Goal: Task Accomplishment & Management: Use online tool/utility

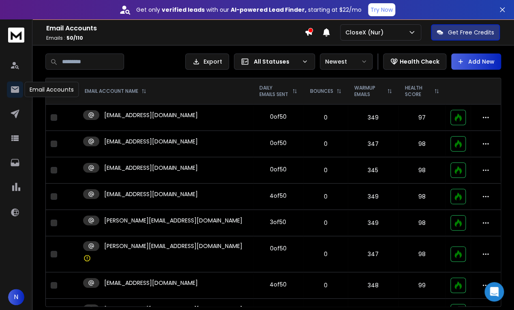
click at [15, 91] on icon at bounding box center [15, 89] width 8 height 6
click at [471, 61] on button "Add New" at bounding box center [476, 61] width 50 height 16
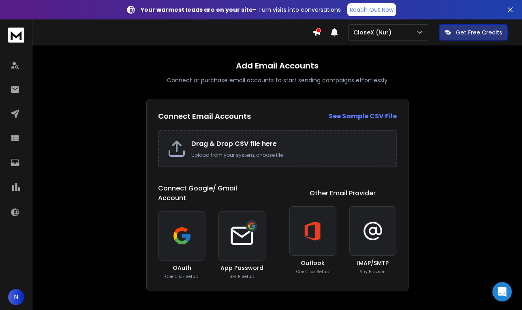
click at [277, 152] on p "Upload from your system, choose file" at bounding box center [289, 155] width 196 height 6
type input "**********"
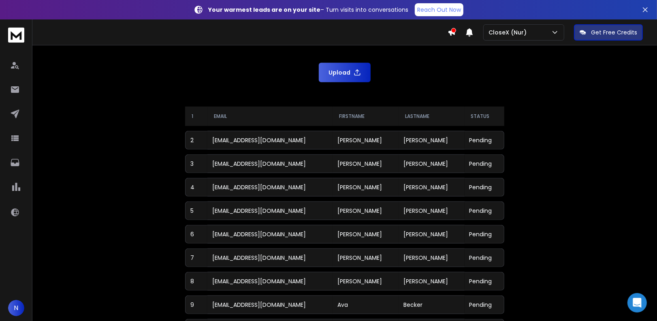
scroll to position [540, 0]
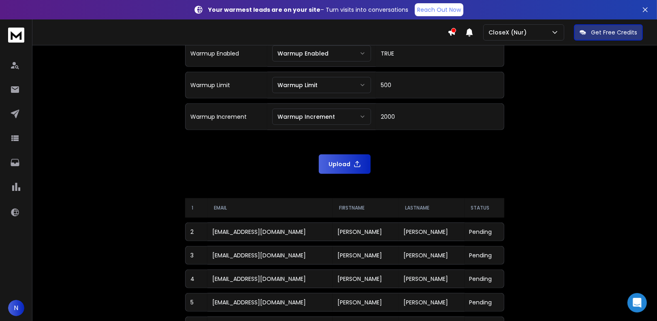
click at [349, 154] on button "Upload" at bounding box center [345, 163] width 52 height 19
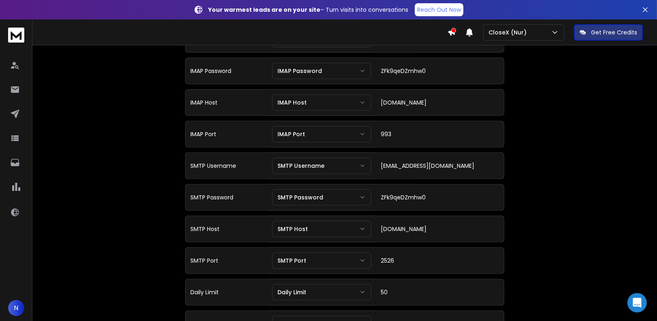
scroll to position [0, 0]
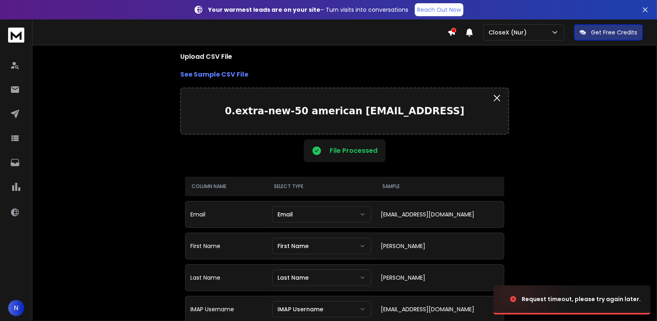
click at [502, 98] on icon at bounding box center [497, 98] width 10 height 10
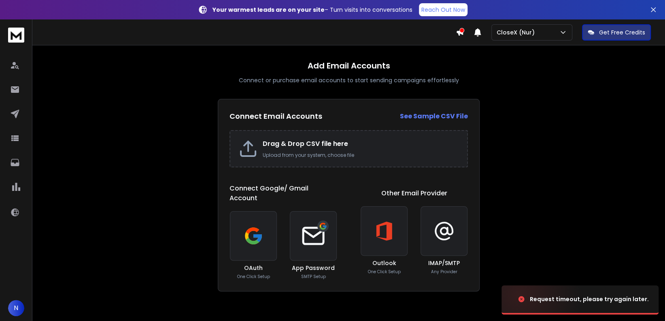
click at [302, 110] on div "Connect Email Accounts See Sample CSV File Drag & Drop CSV file here Upload fro…" at bounding box center [349, 195] width 262 height 192
click at [311, 150] on div "Drag & Drop CSV file here Upload from your system, choose file" at bounding box center [361, 148] width 196 height 19
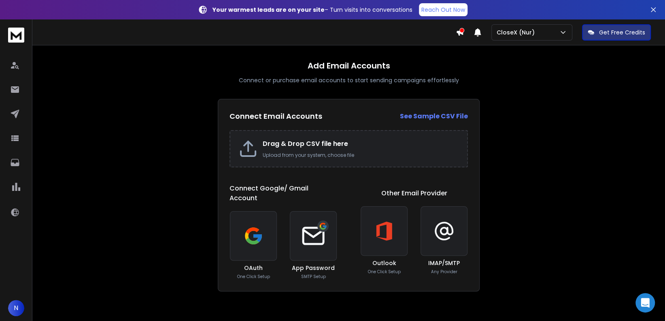
type input "**********"
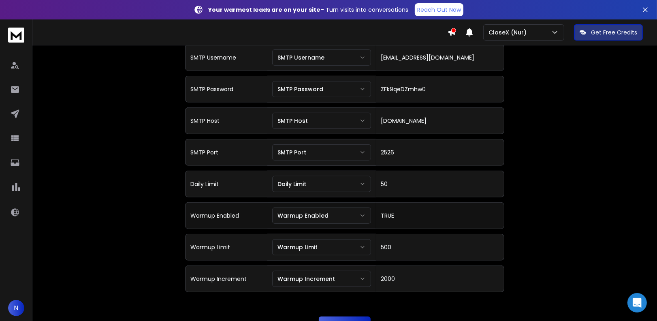
scroll to position [648, 0]
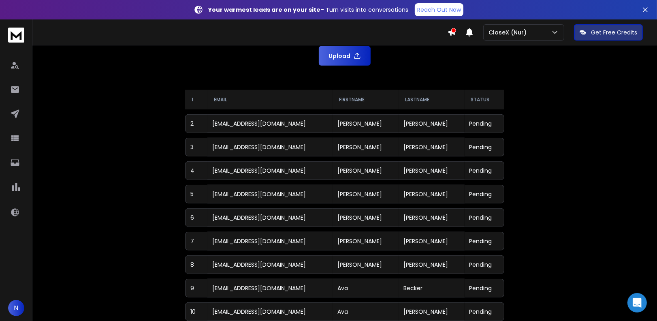
click at [344, 57] on button "Upload" at bounding box center [345, 55] width 52 height 19
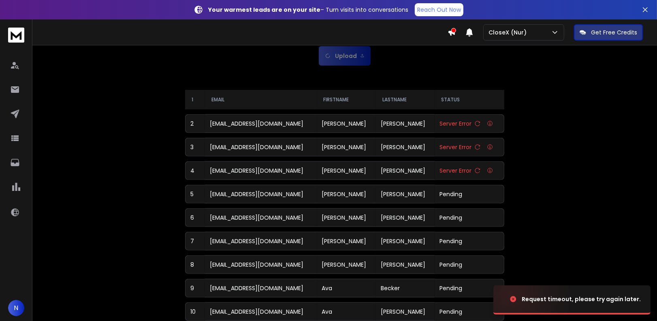
click at [13, 87] on icon at bounding box center [15, 89] width 8 height 6
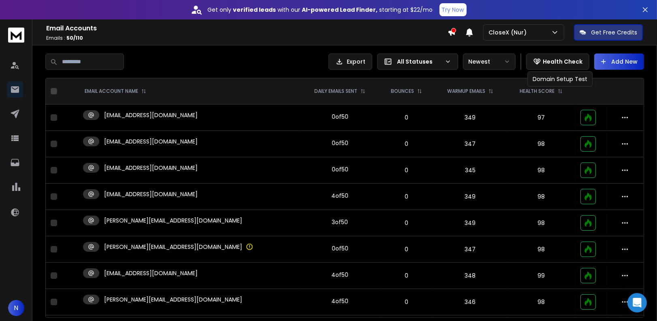
click at [521, 58] on button "Add New" at bounding box center [619, 61] width 50 height 16
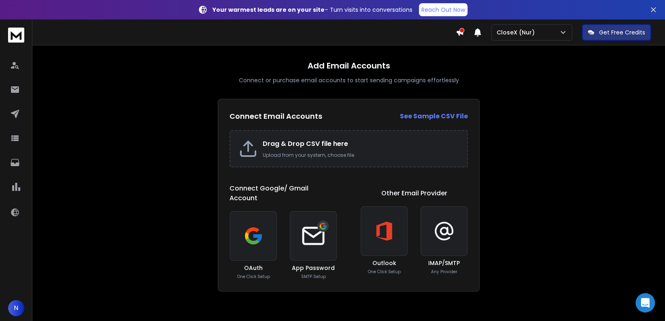
drag, startPoint x: 317, startPoint y: 143, endPoint x: 313, endPoint y: 152, distance: 9.6
click at [313, 152] on div "Drag & Drop CSV file here Upload from your system, choose file" at bounding box center [361, 148] width 196 height 19
type input "**********"
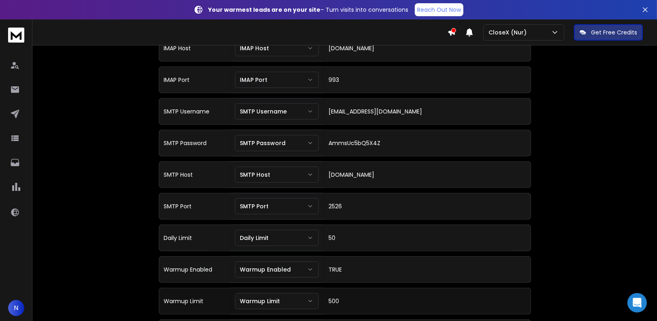
scroll to position [648, 0]
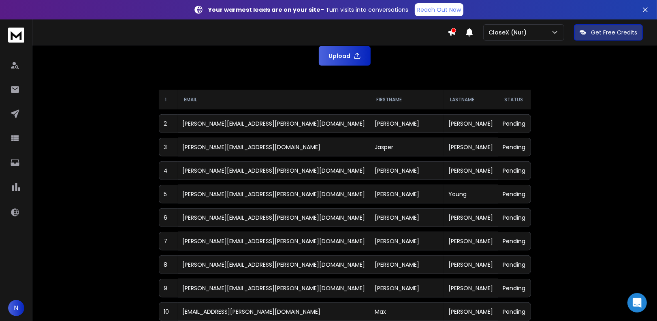
click at [341, 53] on p "Upload" at bounding box center [339, 56] width 22 height 8
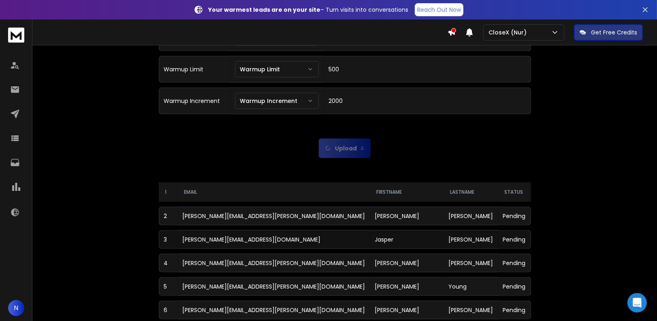
scroll to position [539, 0]
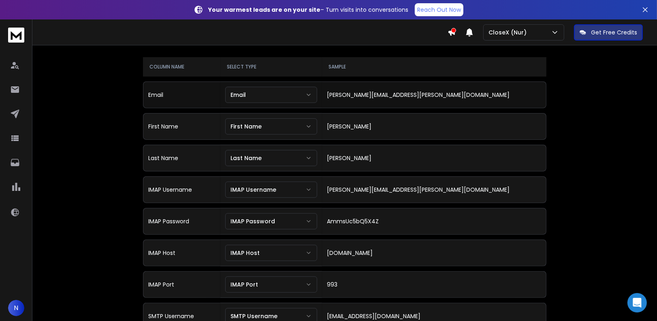
scroll to position [0, 0]
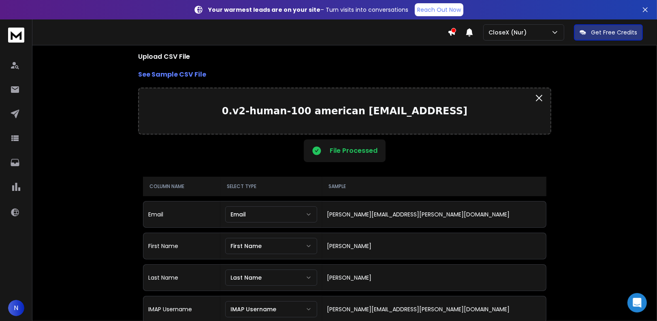
click at [521, 10] on icon at bounding box center [644, 9] width 7 height 7
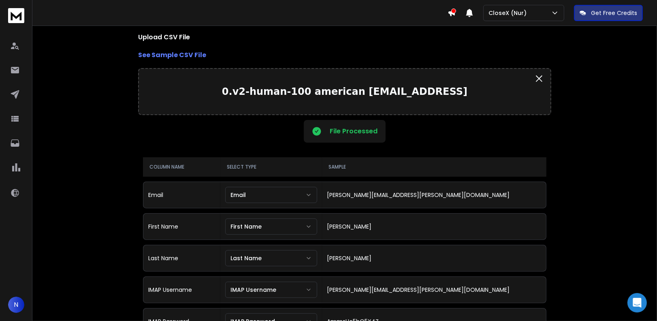
click at [521, 76] on icon at bounding box center [539, 79] width 10 height 10
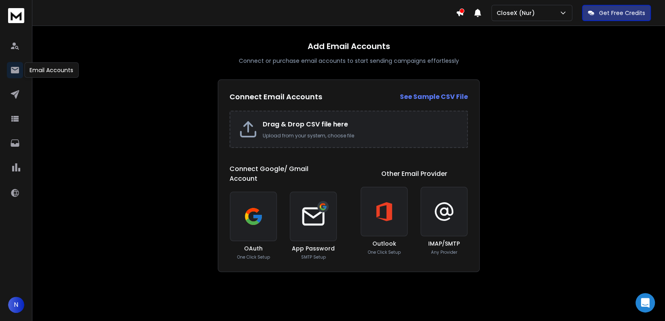
click at [13, 67] on icon at bounding box center [15, 70] width 8 height 6
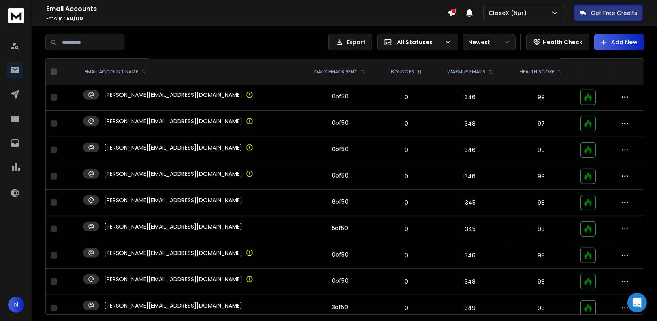
scroll to position [702, 0]
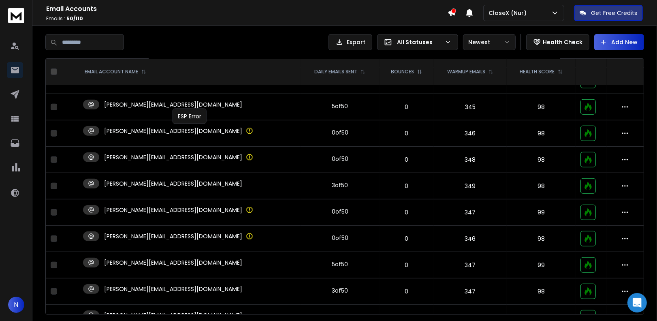
click at [245, 129] on icon at bounding box center [249, 131] width 8 height 8
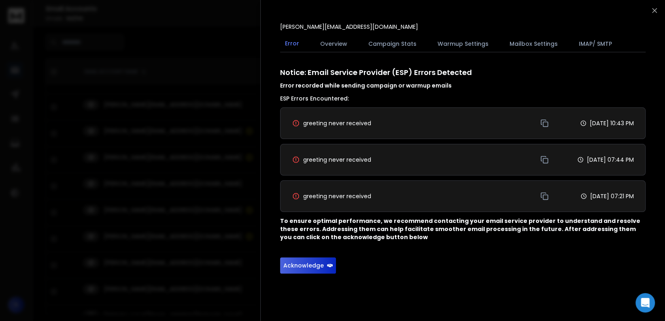
click at [327, 262] on button "Acknowledge" at bounding box center [308, 265] width 56 height 16
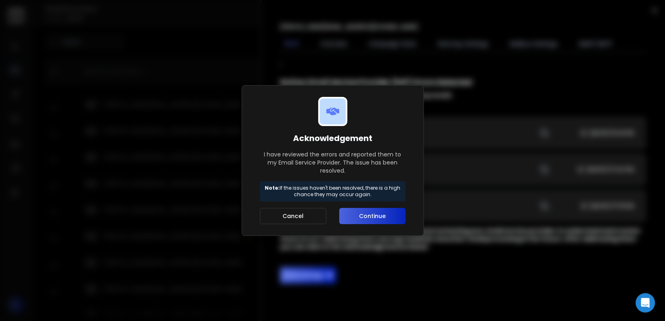
click at [381, 214] on button "Continue" at bounding box center [372, 216] width 66 height 16
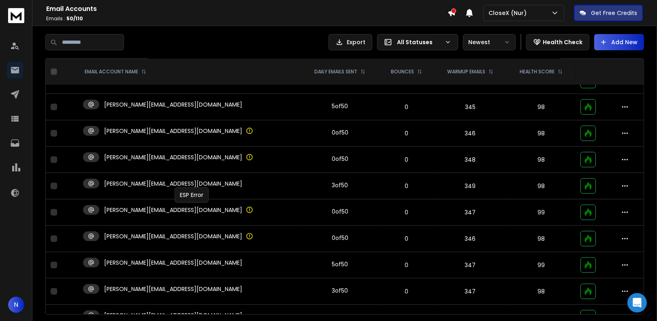
click at [245, 207] on icon at bounding box center [249, 210] width 8 height 8
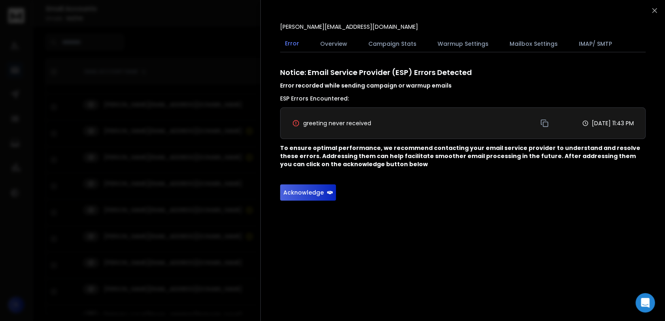
click at [313, 196] on button "Acknowledge" at bounding box center [308, 192] width 56 height 16
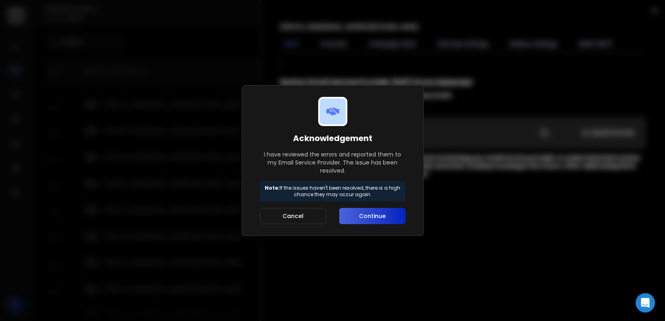
click at [364, 213] on button "Continue" at bounding box center [372, 216] width 66 height 16
